Goal: Task Accomplishment & Management: Use online tool/utility

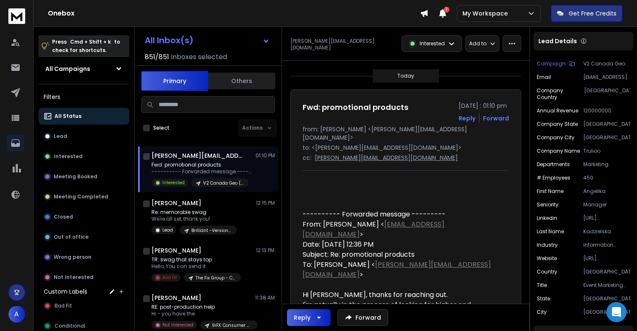
scroll to position [55, 0]
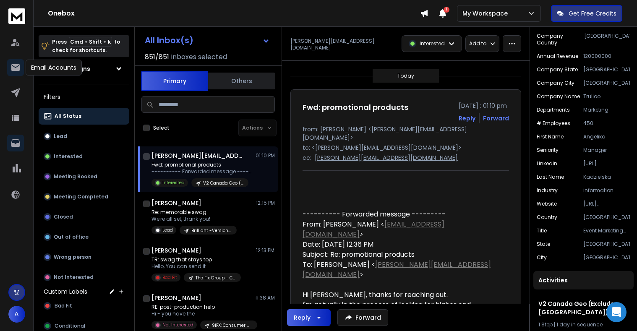
click at [13, 67] on icon at bounding box center [15, 67] width 8 height 7
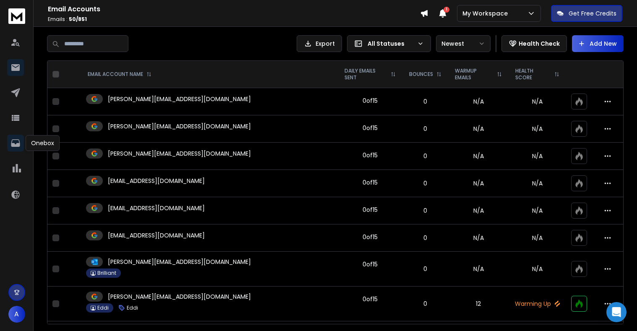
click at [19, 140] on icon at bounding box center [15, 143] width 10 height 10
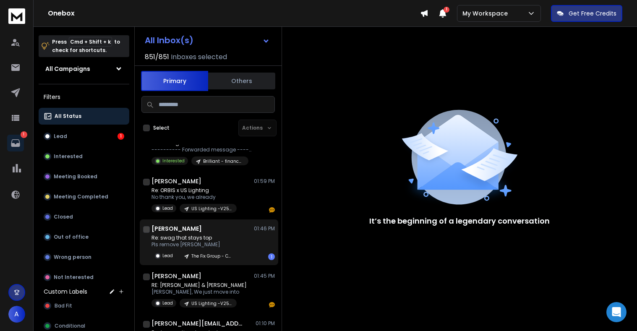
scroll to position [24, 0]
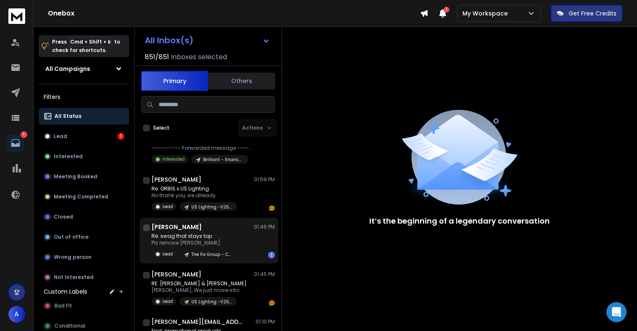
click at [191, 240] on p "Pls remove [PERSON_NAME]" at bounding box center [194, 243] width 85 height 7
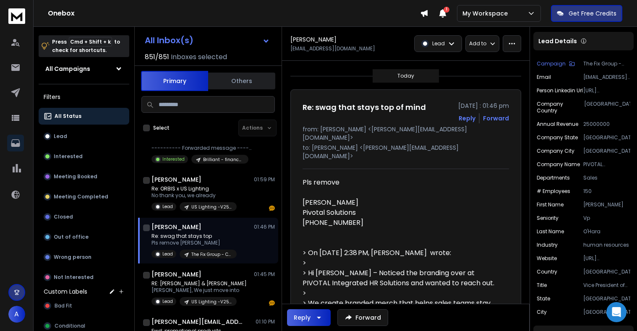
click at [434, 48] on div "Lead" at bounding box center [438, 44] width 47 height 16
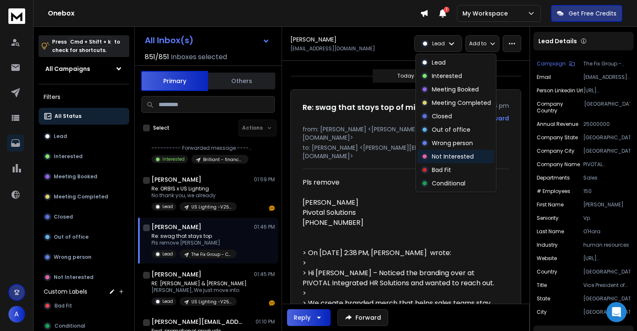
click at [435, 153] on p "Not Interested" at bounding box center [453, 156] width 42 height 8
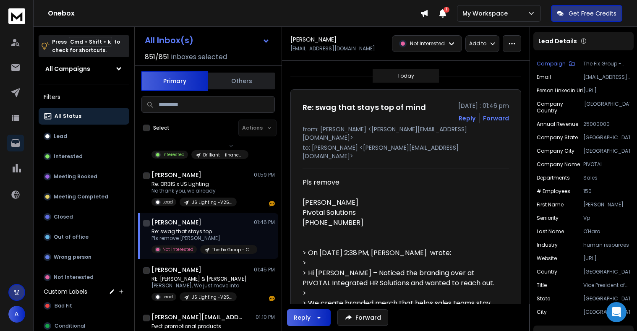
scroll to position [0, 0]
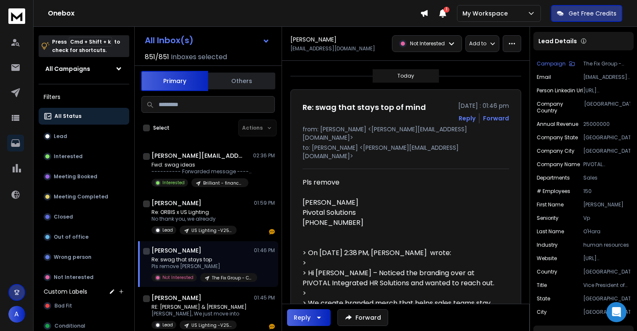
click at [227, 76] on button "Others" at bounding box center [241, 81] width 67 height 18
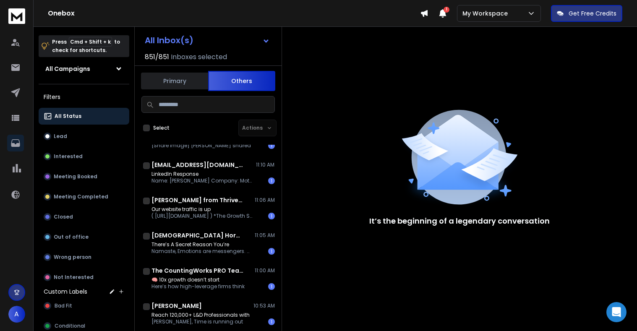
scroll to position [238, 0]
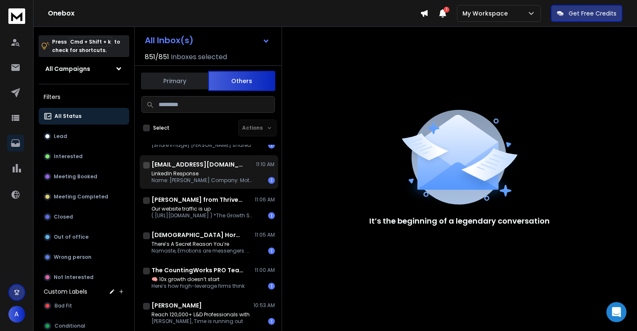
click at [231, 183] on p "Name: [PERSON_NAME] Company: Motorama" at bounding box center [202, 180] width 101 height 7
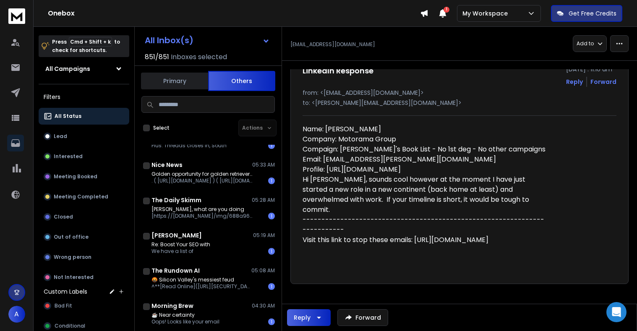
scroll to position [1050, 0]
